Goal: Communication & Community: Answer question/provide support

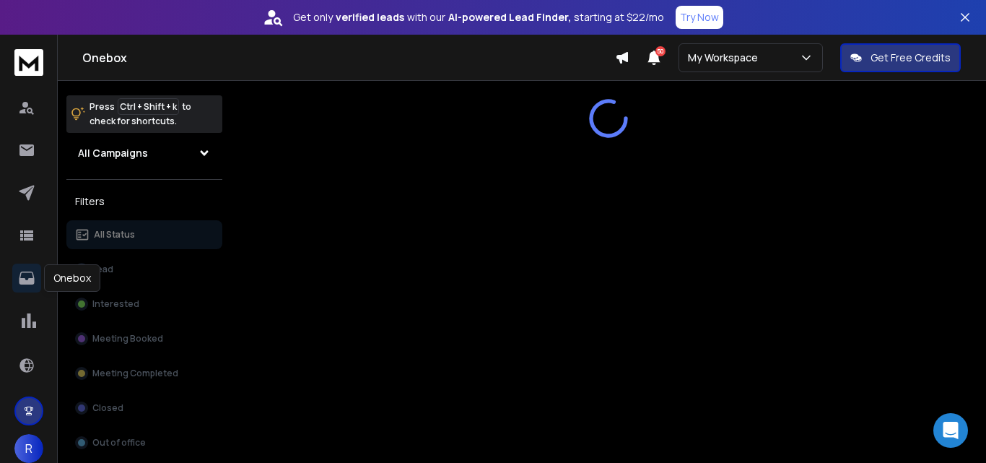
click at [26, 283] on icon at bounding box center [26, 278] width 15 height 13
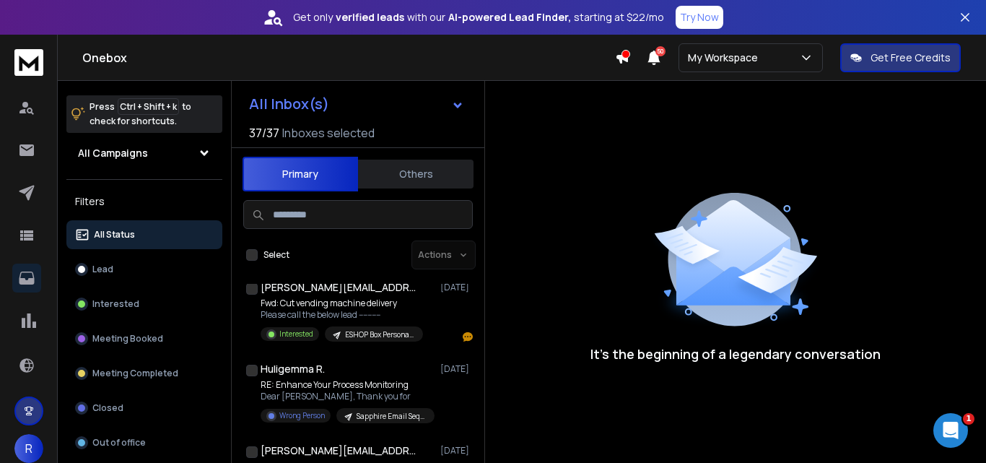
scroll to position [505, 0]
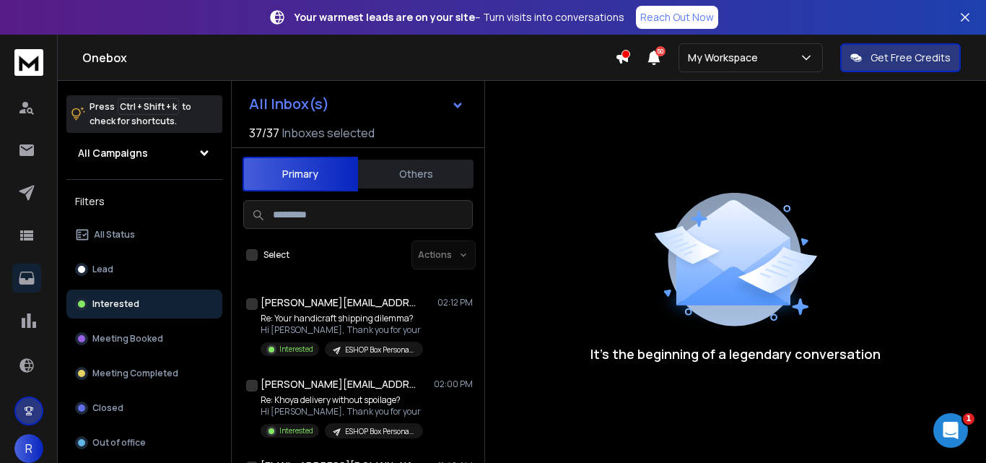
type input "****"
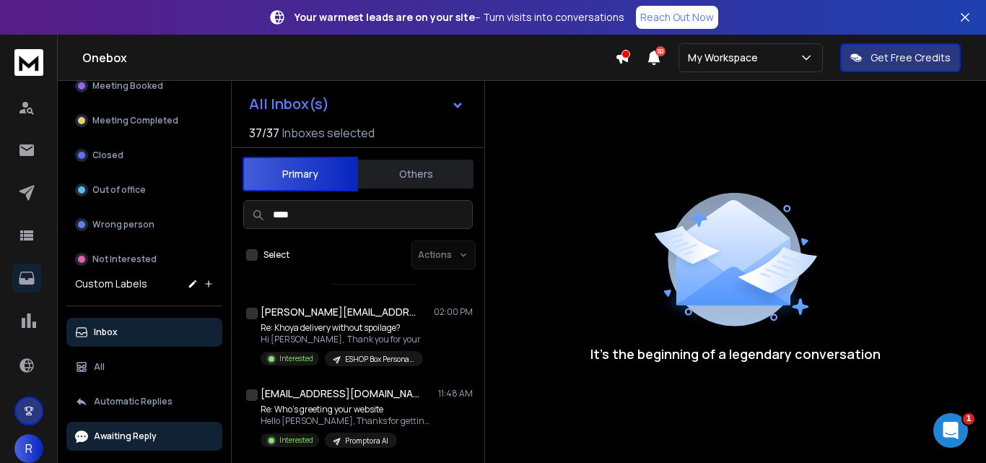
scroll to position [222, 0]
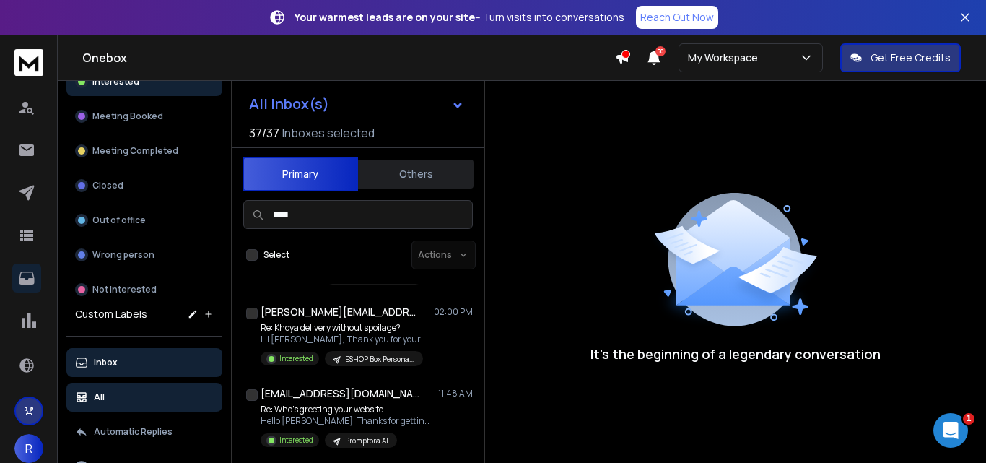
click at [131, 387] on button "All" at bounding box center [144, 397] width 156 height 29
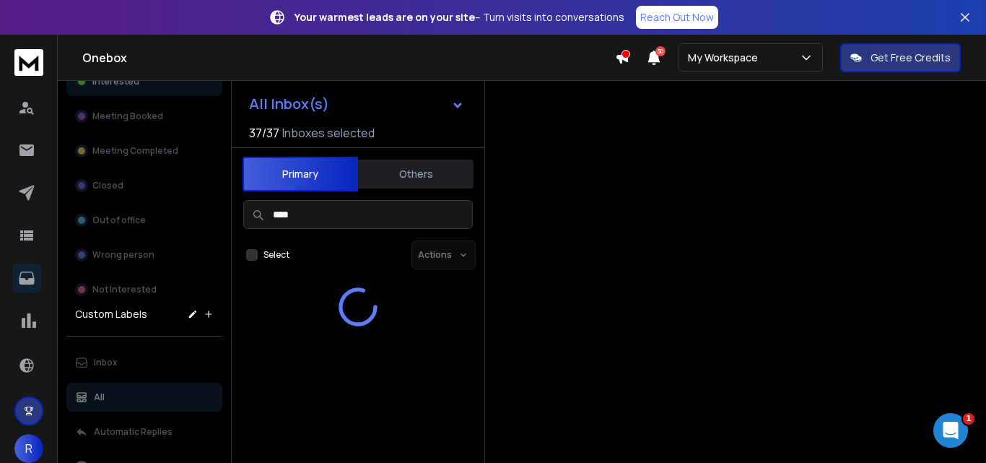
scroll to position [0, 0]
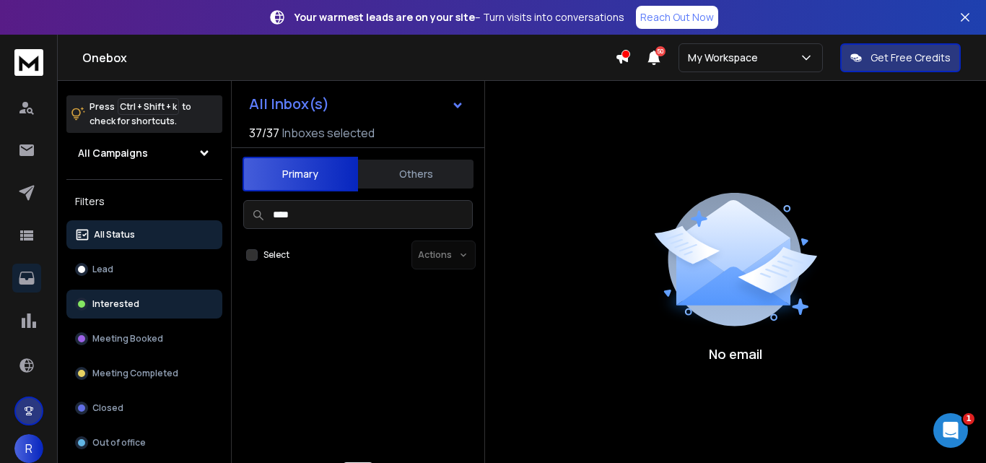
click at [136, 243] on button "All Status" at bounding box center [144, 234] width 156 height 29
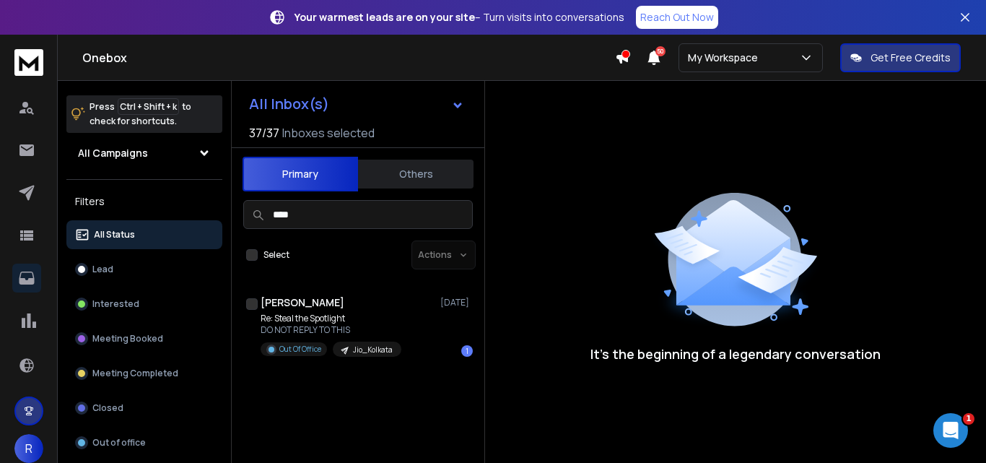
click at [120, 233] on p "All Status" at bounding box center [114, 235] width 41 height 12
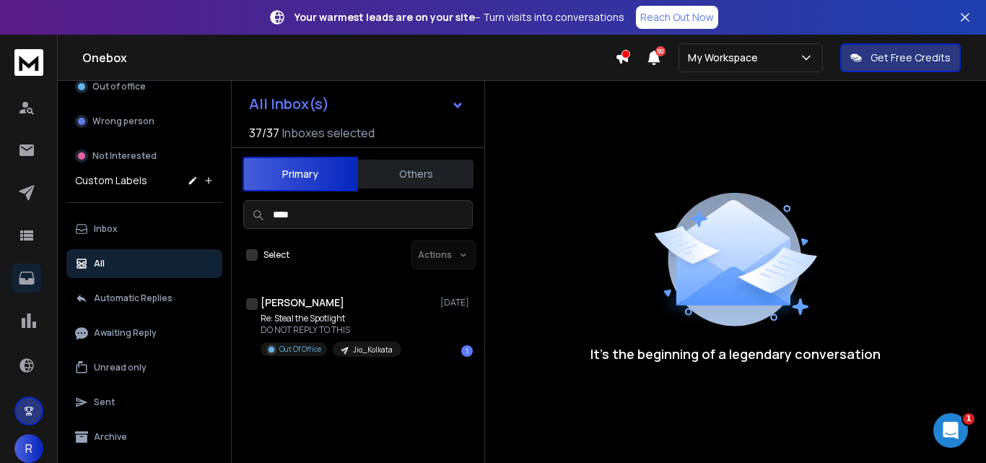
click at [163, 259] on button "All" at bounding box center [144, 263] width 156 height 29
click at [153, 222] on button "Inbox" at bounding box center [144, 228] width 156 height 29
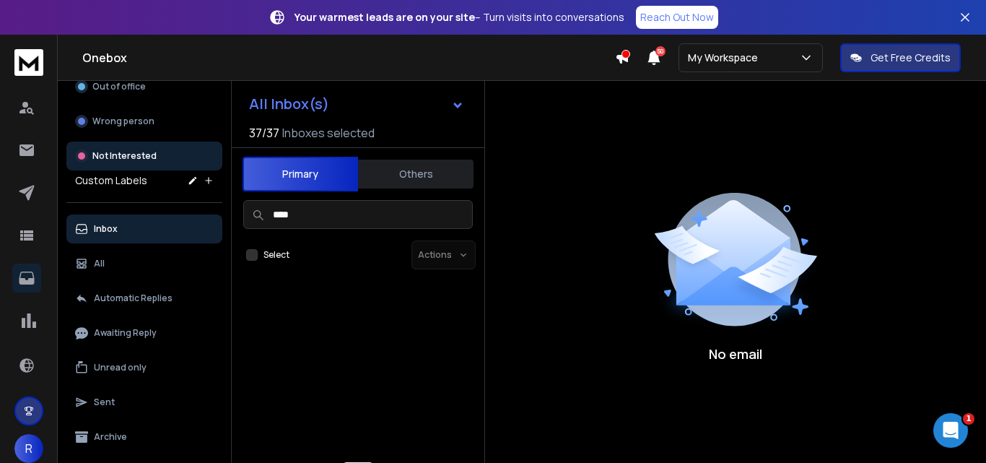
scroll to position [367, 0]
click at [133, 229] on button "Inbox" at bounding box center [144, 228] width 156 height 29
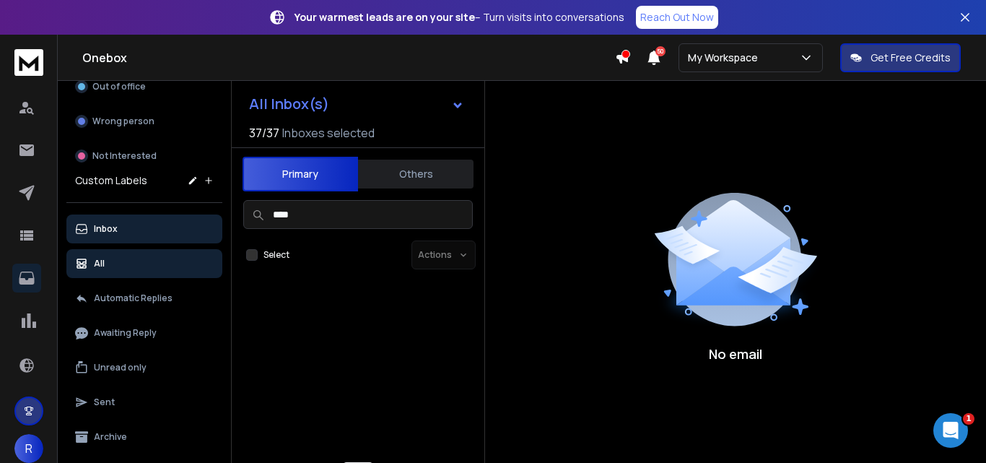
click at [120, 250] on button "All" at bounding box center [144, 263] width 156 height 29
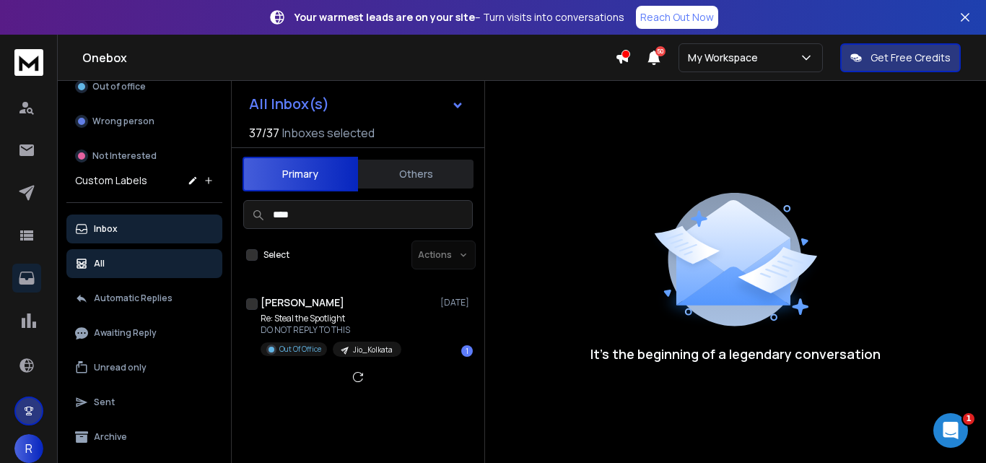
click at [138, 224] on button "Inbox" at bounding box center [144, 228] width 156 height 29
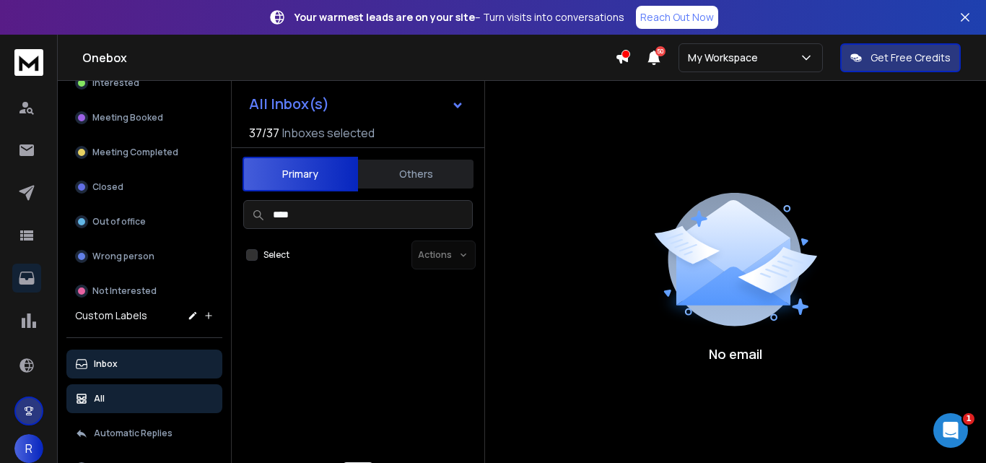
scroll to position [295, 0]
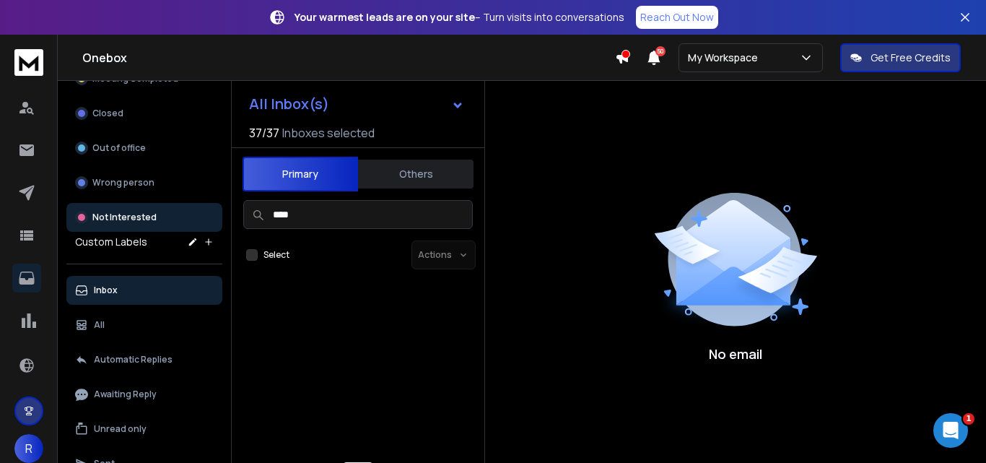
click at [129, 214] on p "Not Interested" at bounding box center [124, 218] width 64 height 12
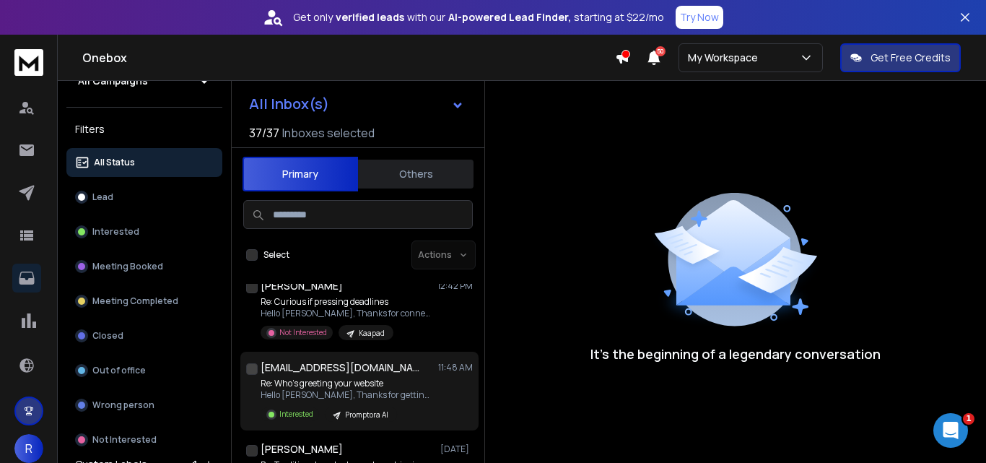
scroll to position [144, 0]
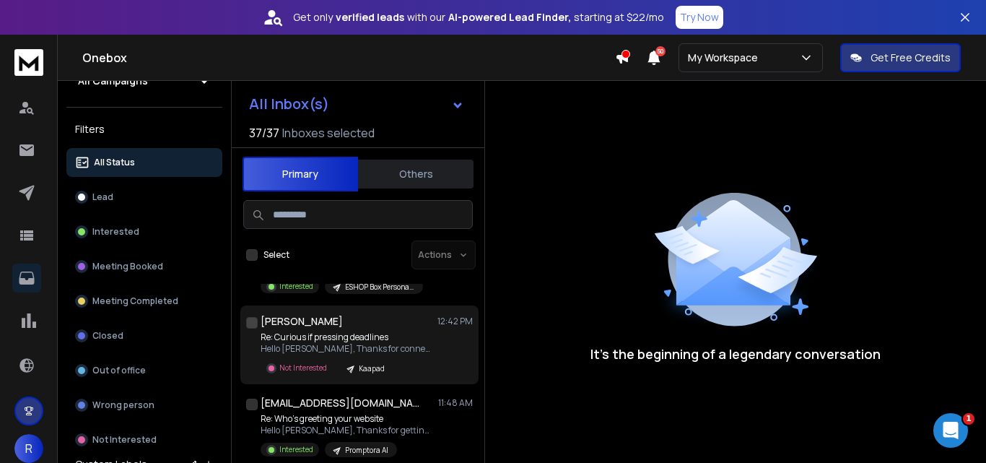
click at [361, 330] on div "[PERSON_NAME] 12:42 PM Re: Curious if pressing deadlines Hello Sir, Thanks for …" at bounding box center [367, 344] width 212 height 61
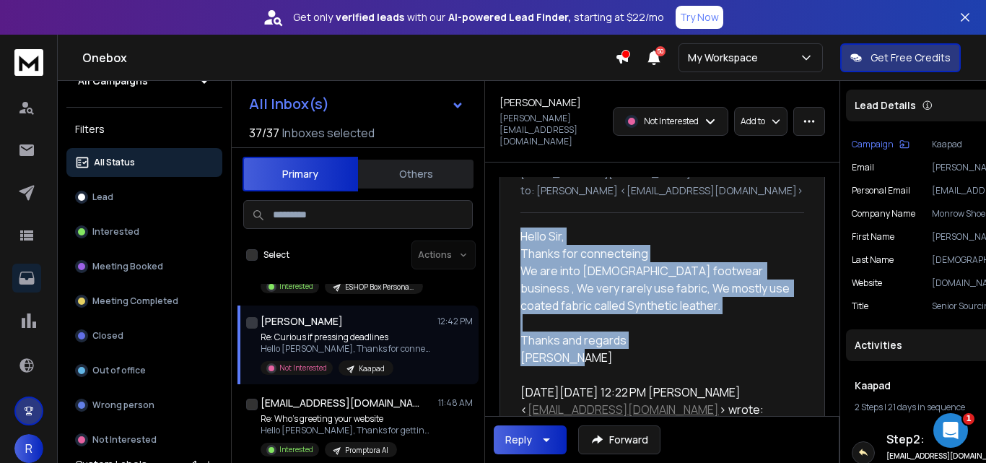
drag, startPoint x: 595, startPoint y: 322, endPoint x: 513, endPoint y: 197, distance: 149.6
click at [600, 262] on div "We are into [DEMOGRAPHIC_DATA] footwear business , We very rarely use fabric, W…" at bounding box center [657, 288] width 272 height 52
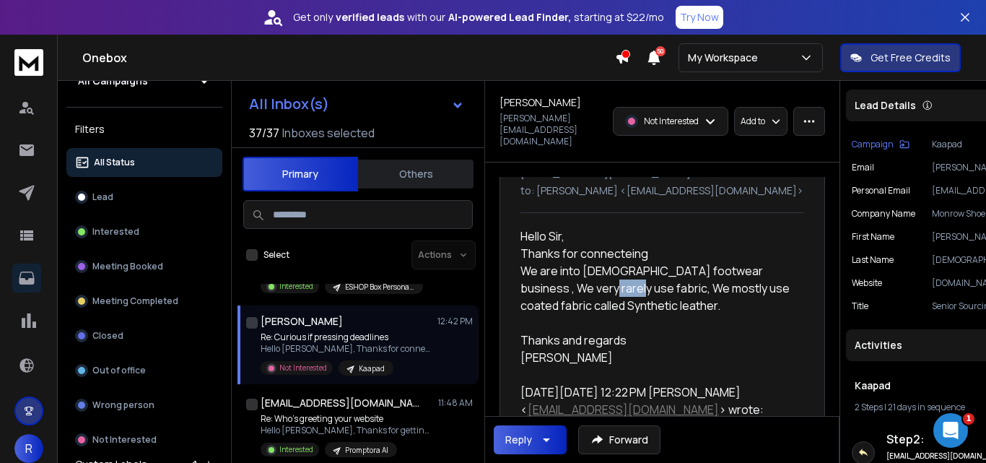
click at [600, 262] on div "We are into [DEMOGRAPHIC_DATA] footwear business , We very rarely use fabric, W…" at bounding box center [657, 288] width 272 height 52
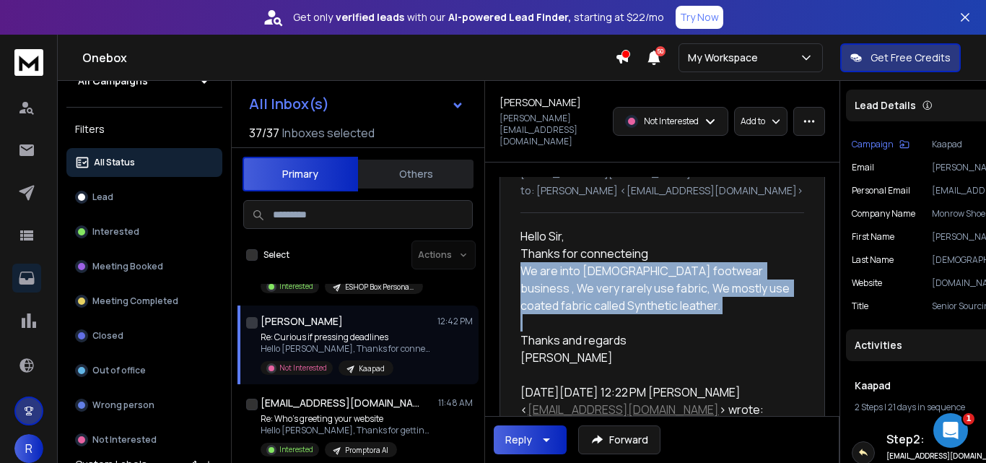
click at [600, 262] on div "We are into [DEMOGRAPHIC_DATA] footwear business , We very rarely use fabric, W…" at bounding box center [657, 288] width 272 height 52
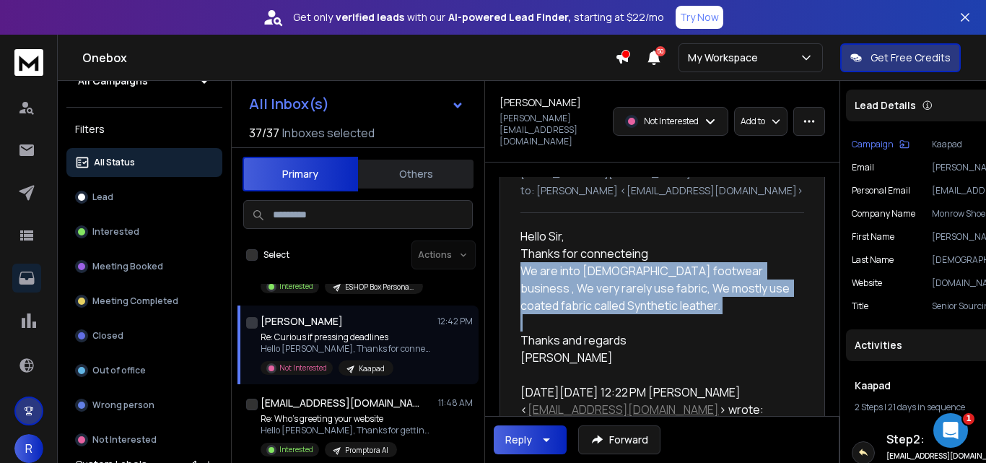
click at [600, 262] on div "We are into [DEMOGRAPHIC_DATA] footwear business , We very rarely use fabric, W…" at bounding box center [657, 288] width 272 height 52
click at [521, 262] on div "We are into [DEMOGRAPHIC_DATA] footwear business , We very rarely use fabric, W…" at bounding box center [657, 288] width 272 height 52
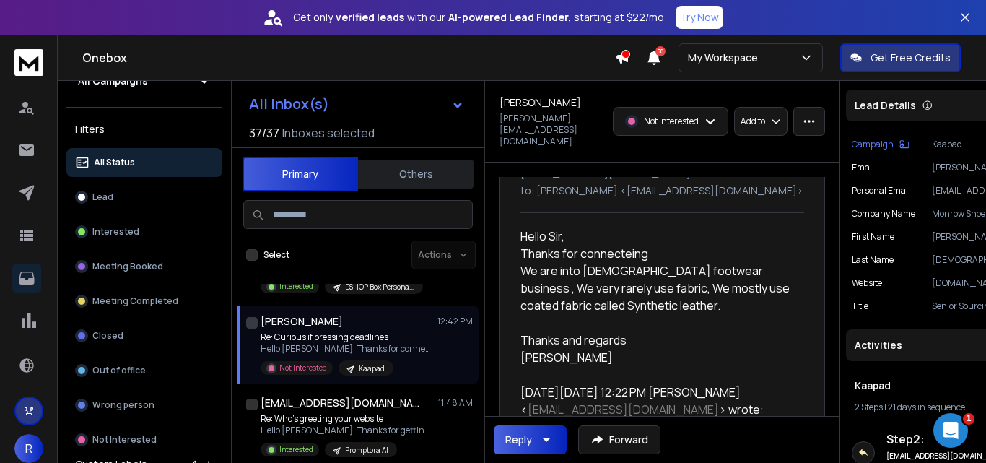
scroll to position [0, 0]
